Goal: Navigation & Orientation: Find specific page/section

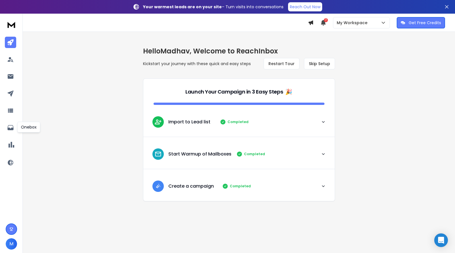
click at [9, 124] on icon at bounding box center [10, 127] width 7 height 7
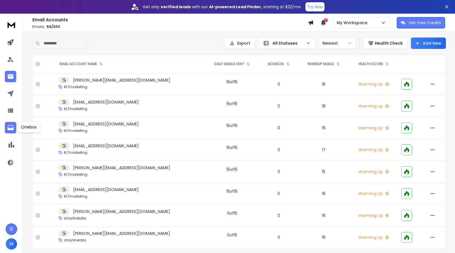
click at [11, 130] on icon at bounding box center [10, 127] width 7 height 7
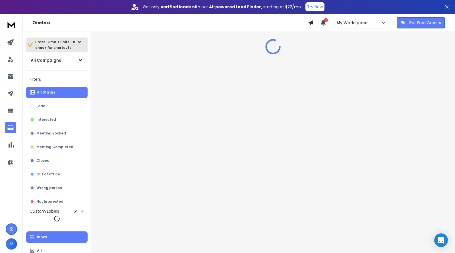
click at [9, 126] on icon at bounding box center [10, 127] width 7 height 7
